Goal: Check status: Check status

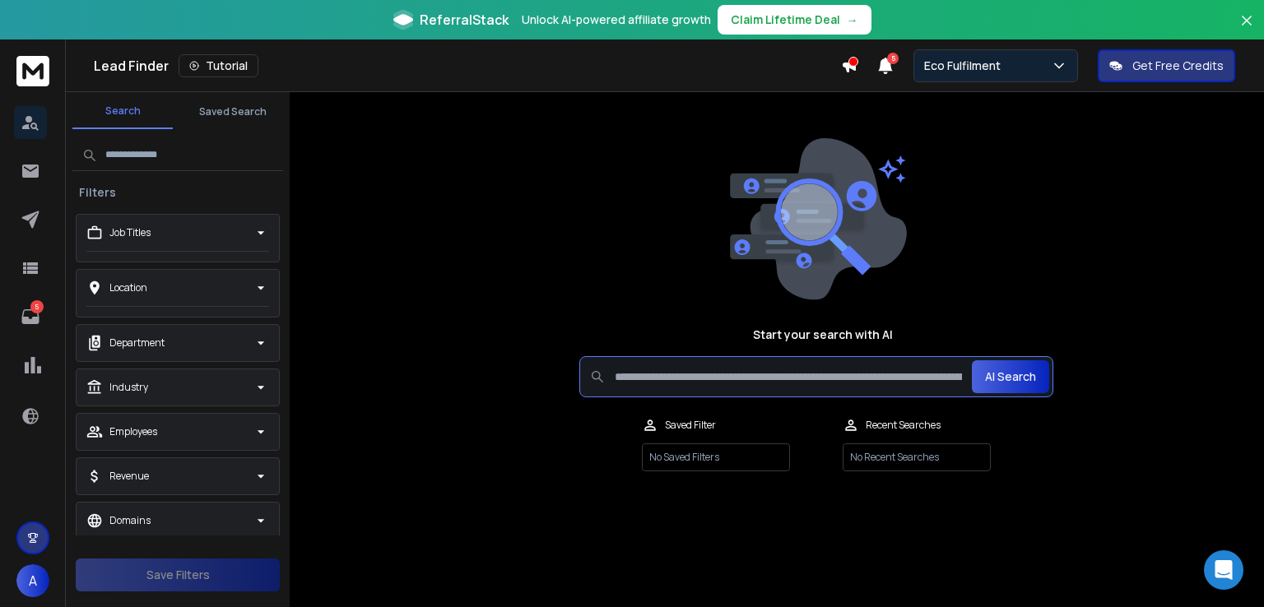
click at [978, 74] on button "Eco Fulfilment" at bounding box center [995, 65] width 165 height 33
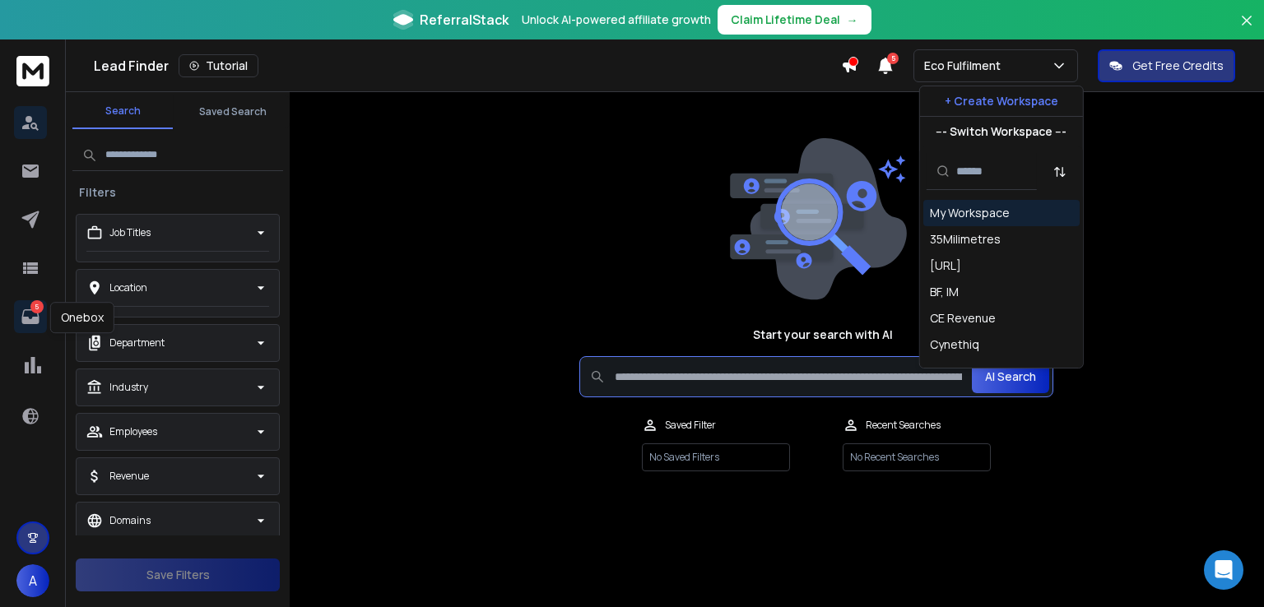
click at [30, 311] on icon at bounding box center [31, 317] width 20 height 20
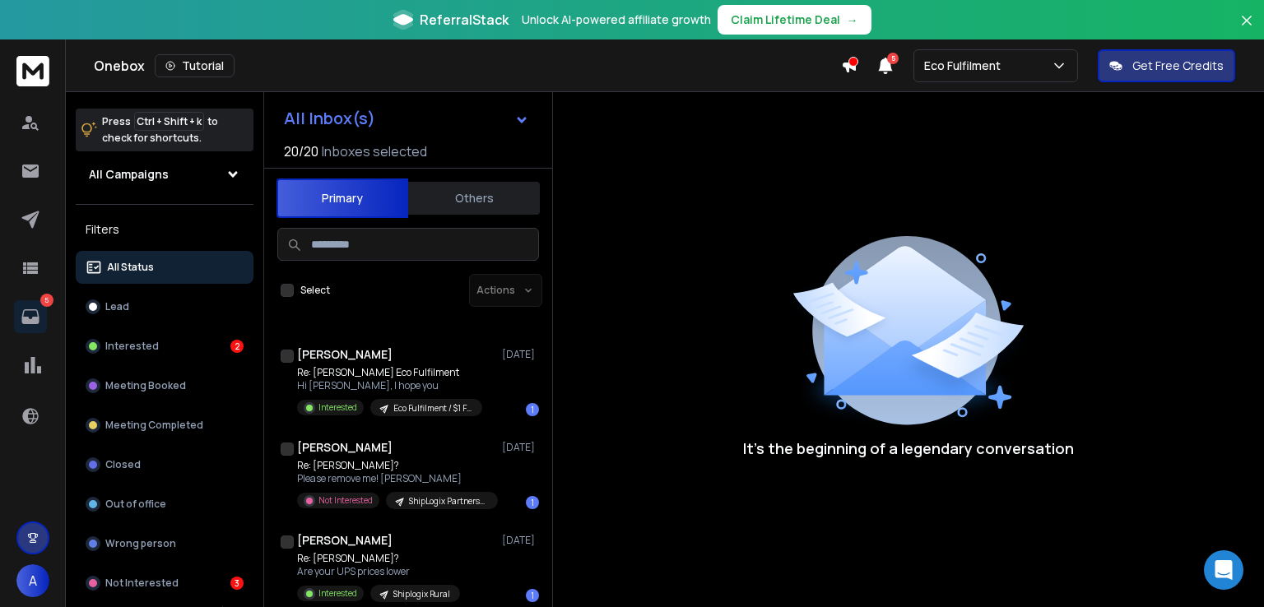
scroll to position [82, 0]
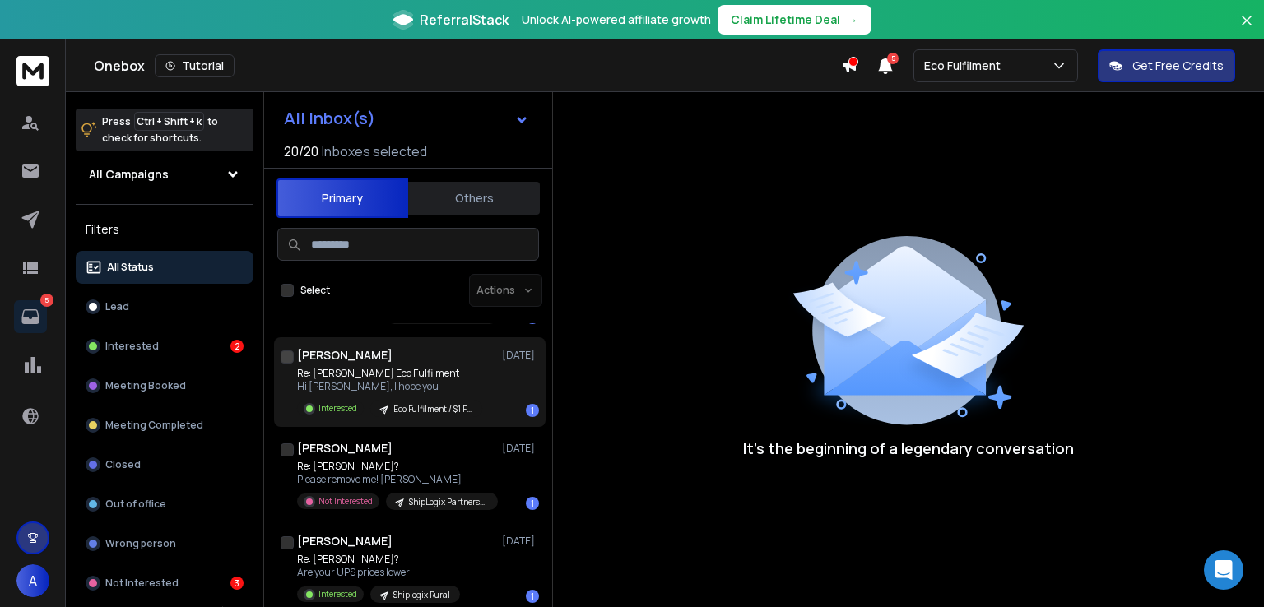
click at [402, 380] on p "Hi Katrina, I hope you" at bounding box center [389, 386] width 185 height 13
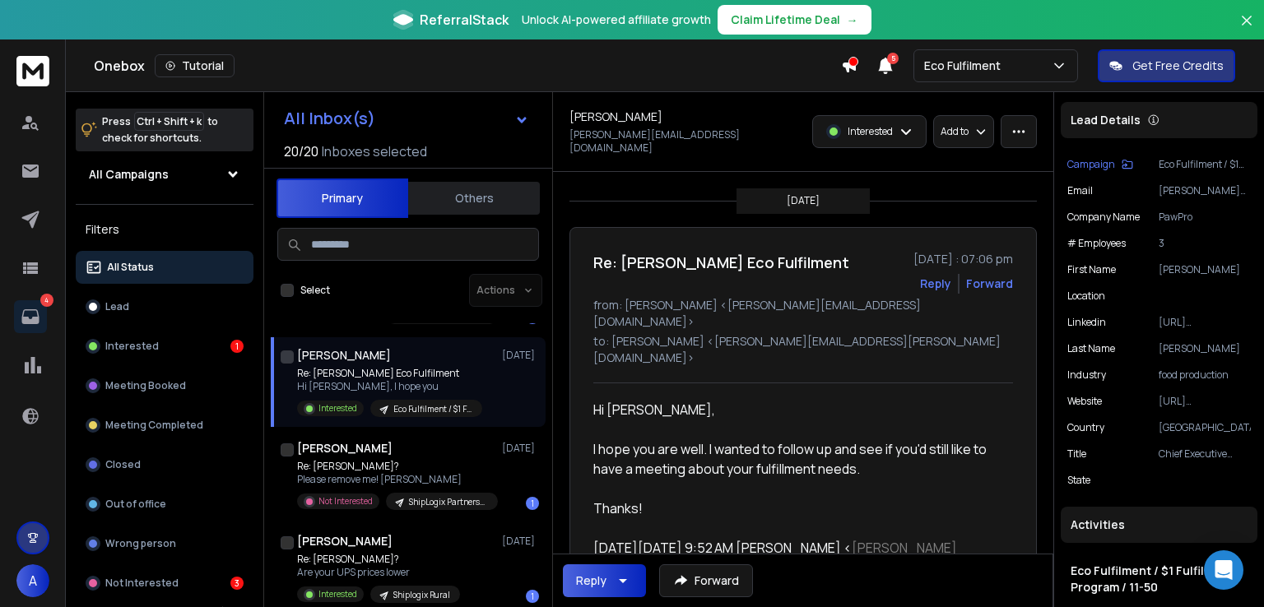
scroll to position [0, 0]
click at [997, 74] on button "Eco Fulfilment" at bounding box center [995, 65] width 165 height 33
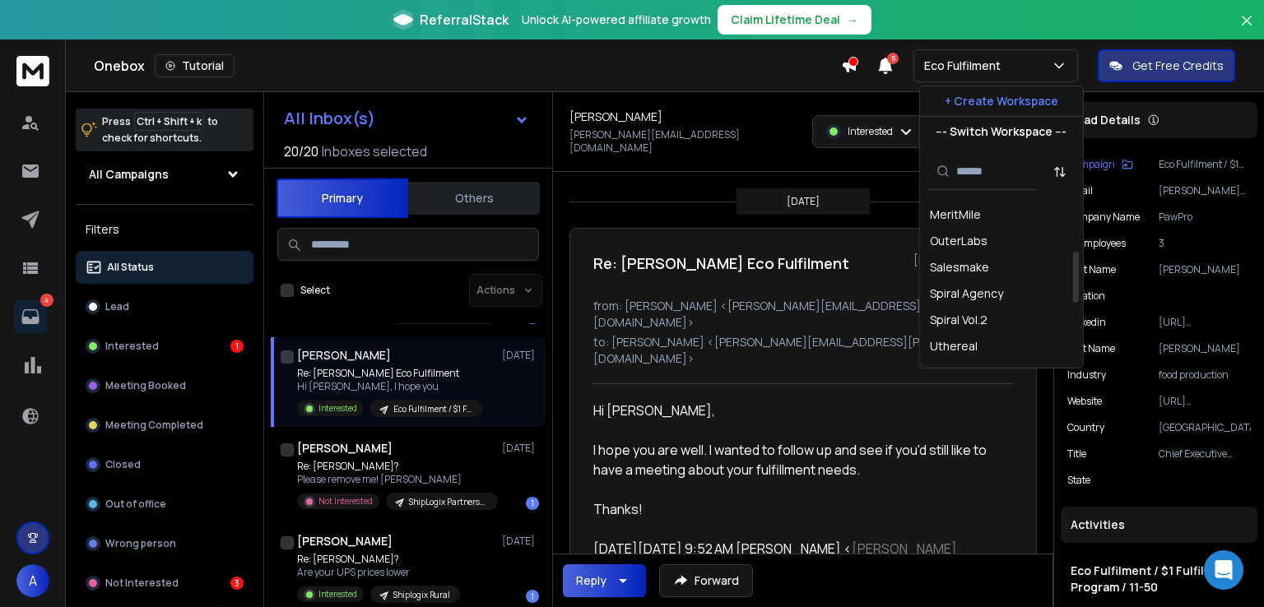
scroll to position [329, 0]
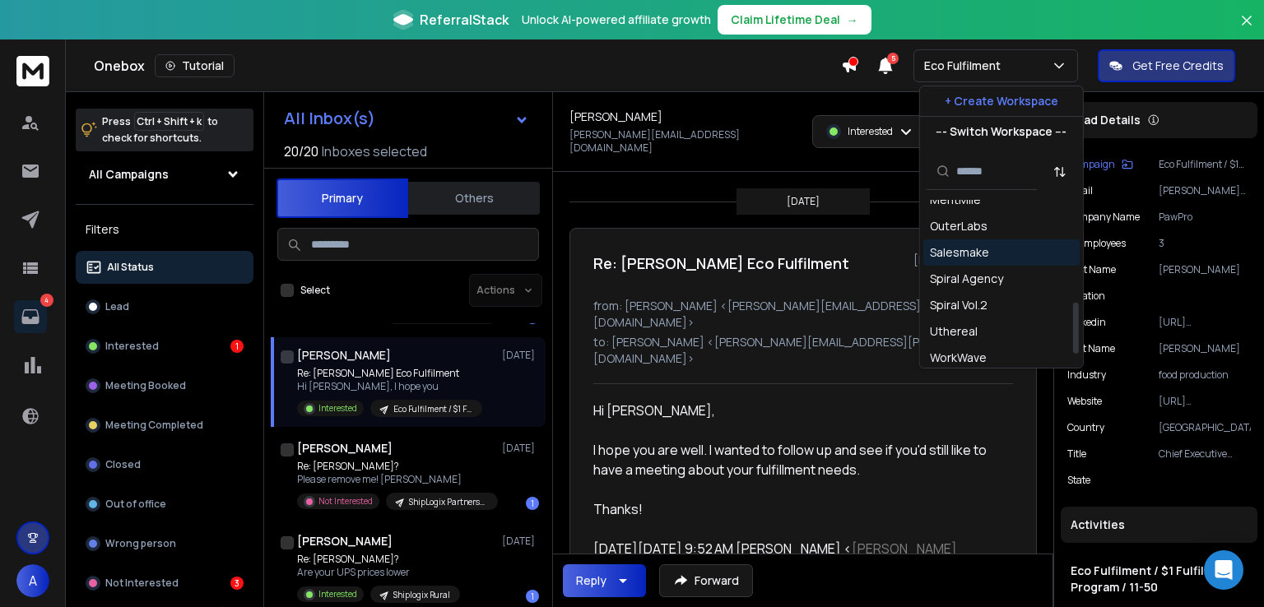
click at [970, 258] on div "Salesmake" at bounding box center [959, 252] width 59 height 16
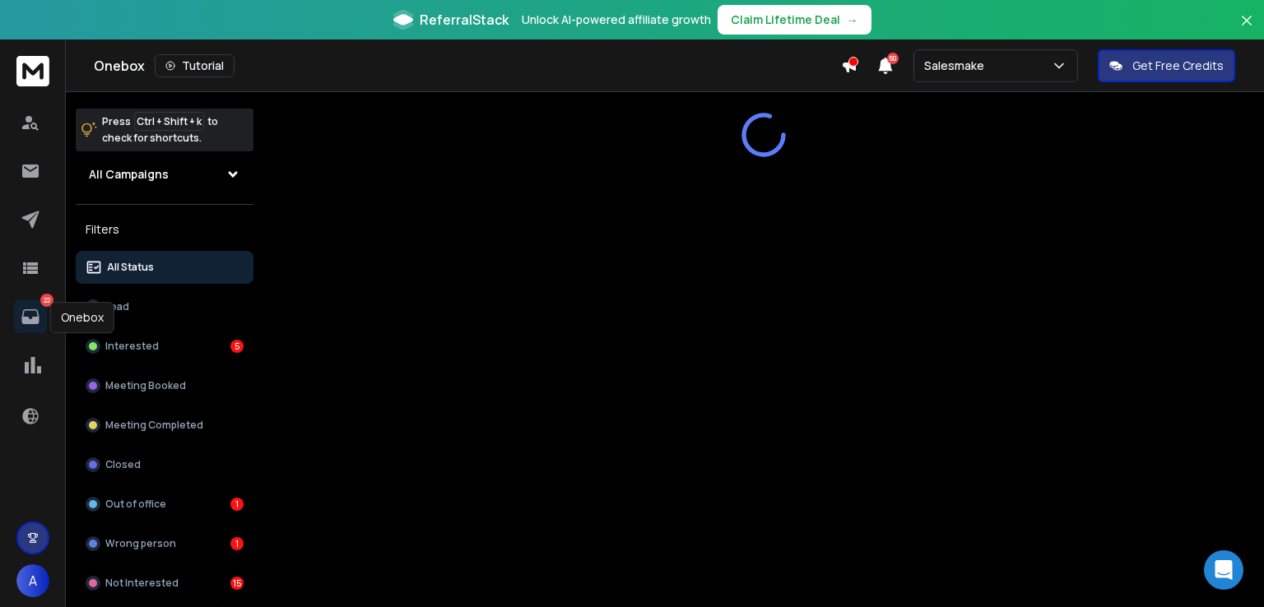
click at [38, 320] on icon at bounding box center [29, 316] width 17 height 15
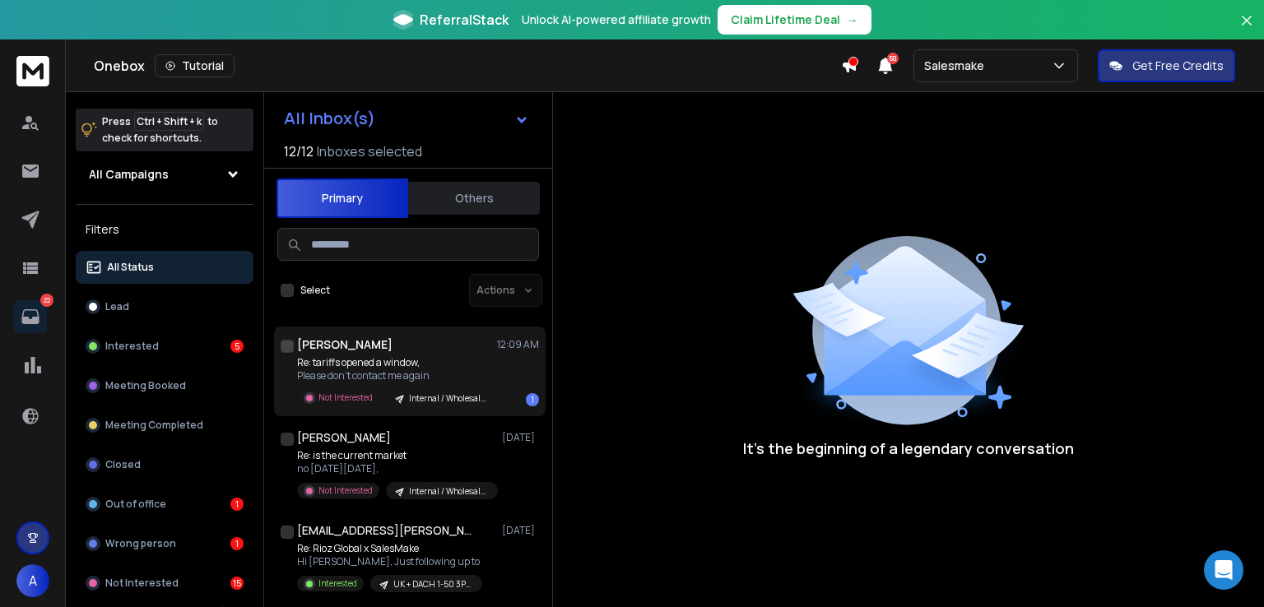
click at [355, 346] on h1 "[PERSON_NAME]" at bounding box center [344, 345] width 95 height 16
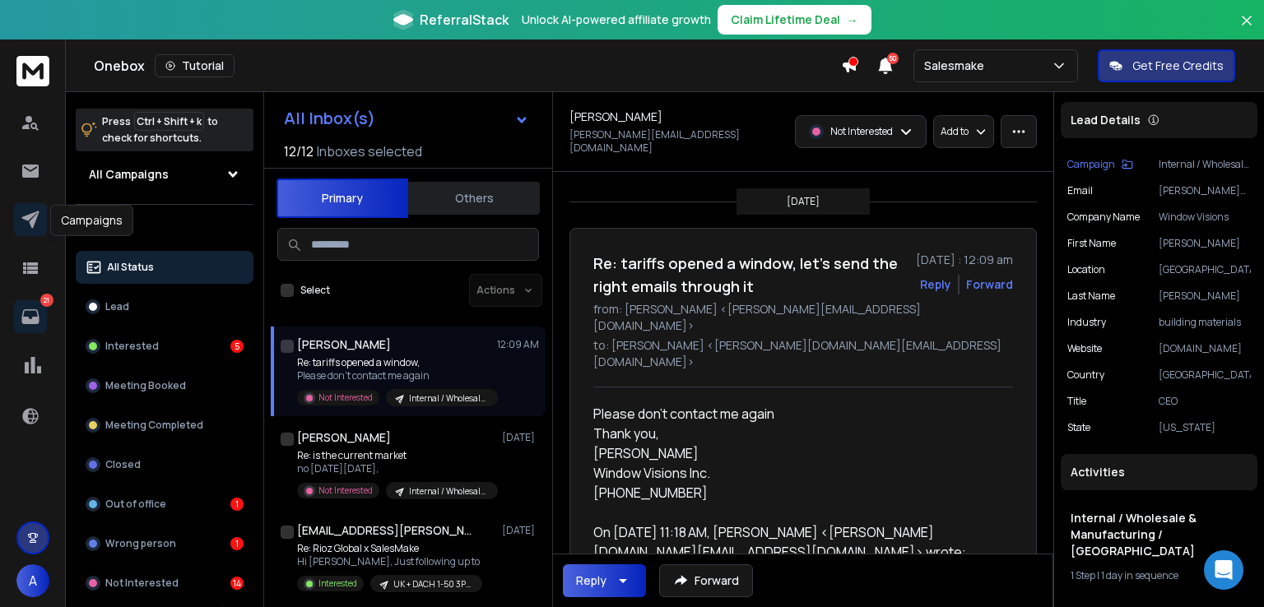
click at [33, 222] on icon at bounding box center [29, 219] width 17 height 17
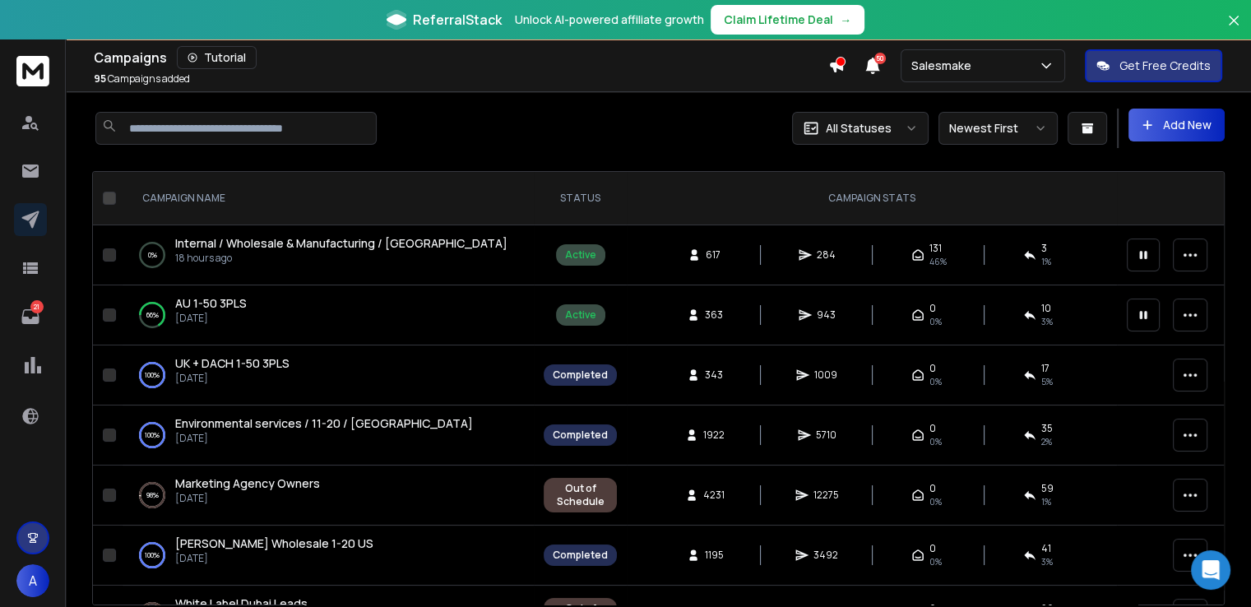
click at [295, 248] on span "Internal / Wholesale & Manufacturing / [GEOGRAPHIC_DATA]" at bounding box center [341, 243] width 332 height 16
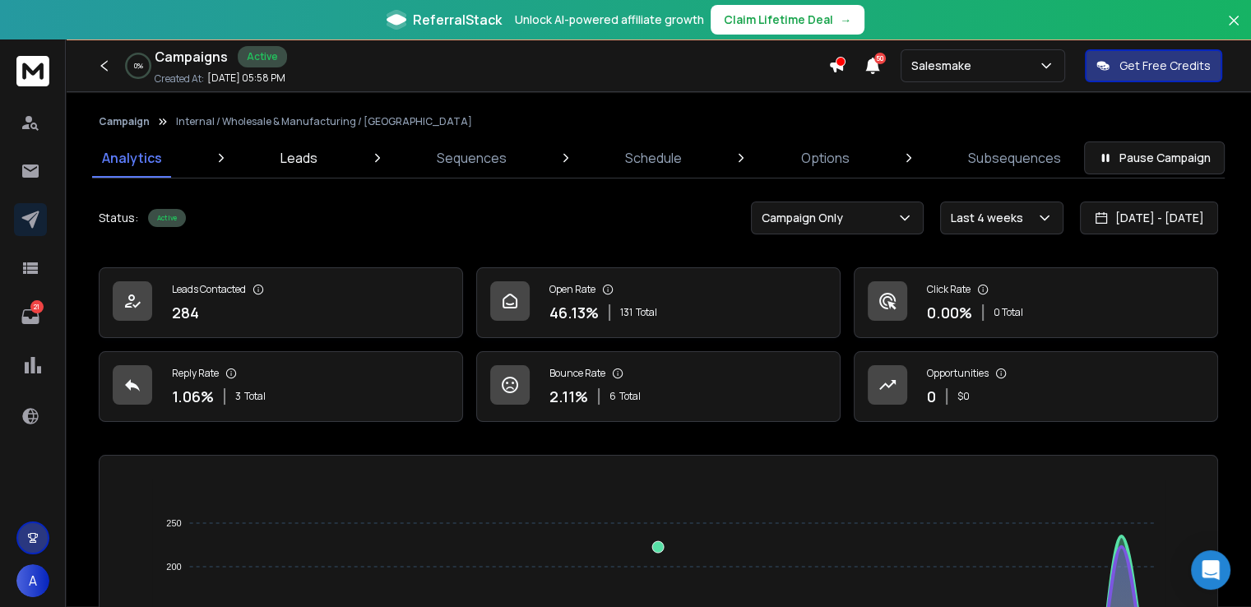
click at [288, 153] on p "Leads" at bounding box center [299, 158] width 37 height 20
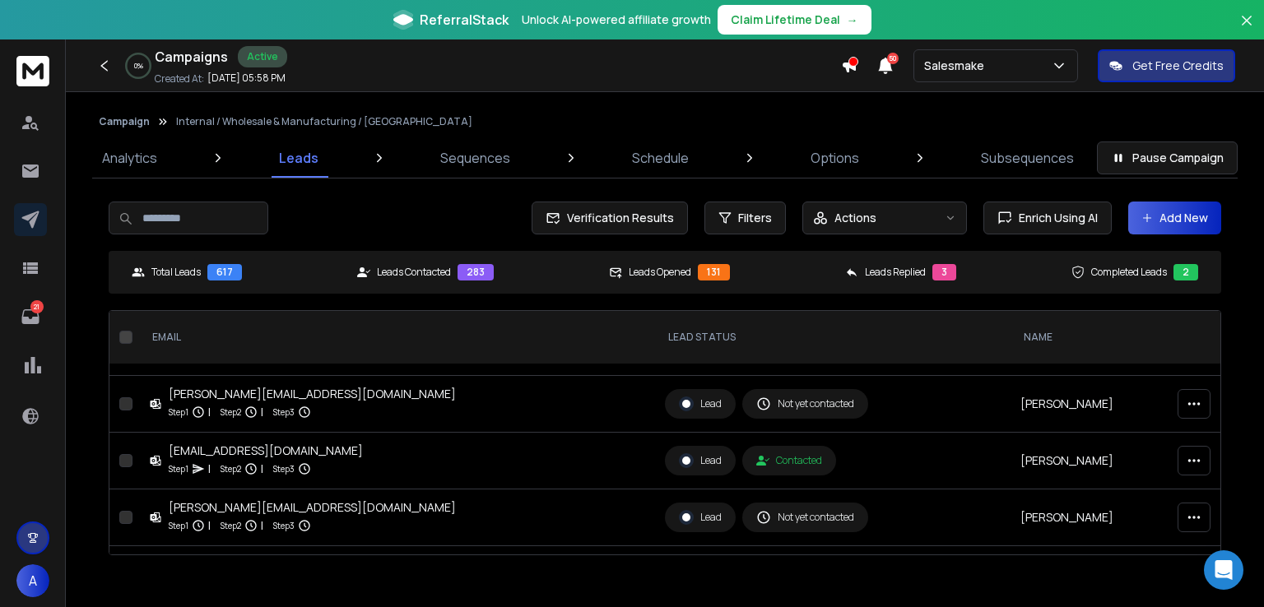
scroll to position [5496, 0]
